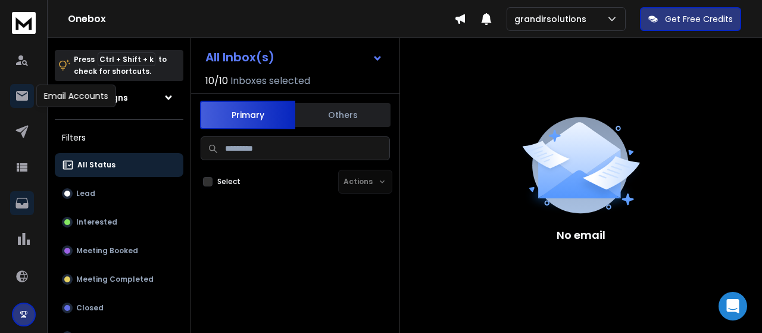
click at [12, 105] on link at bounding box center [22, 96] width 24 height 24
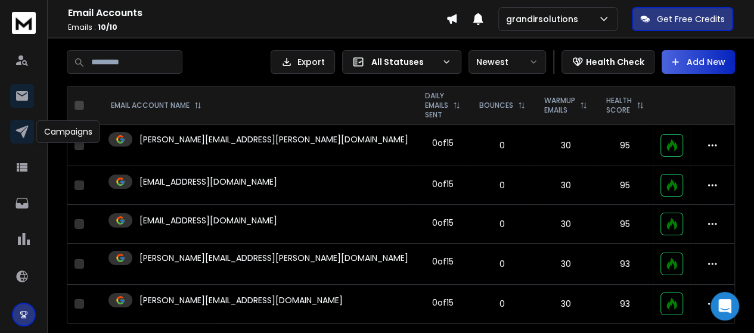
click at [29, 139] on link at bounding box center [22, 132] width 24 height 24
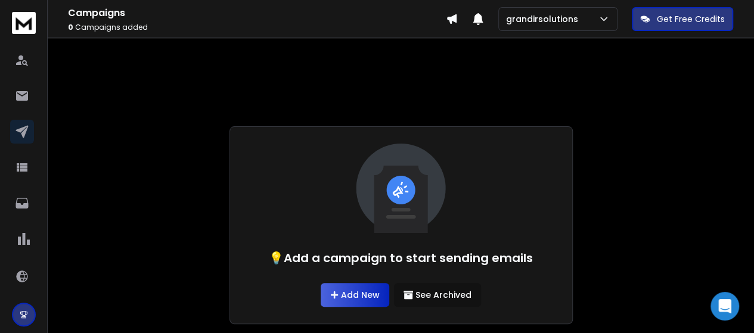
scroll to position [2, 0]
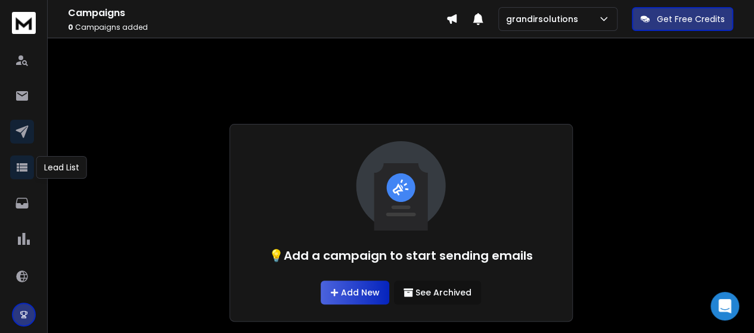
click at [32, 161] on link at bounding box center [22, 167] width 24 height 24
